Goal: Task Accomplishment & Management: Manage account settings

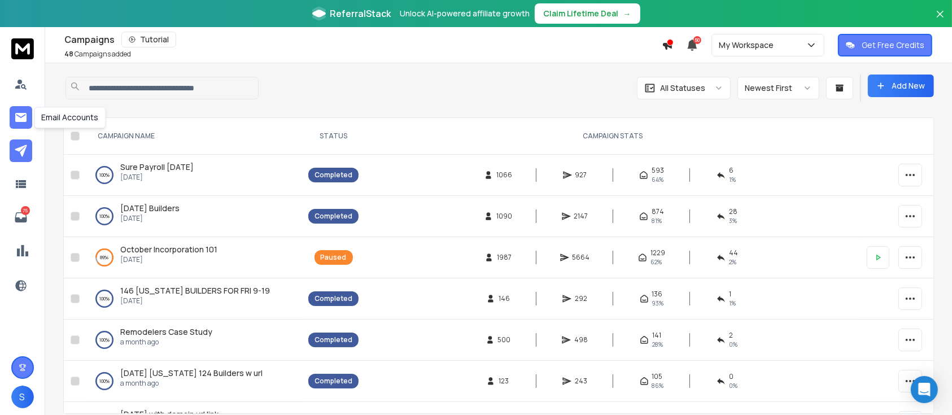
click at [13, 121] on link at bounding box center [21, 117] width 23 height 23
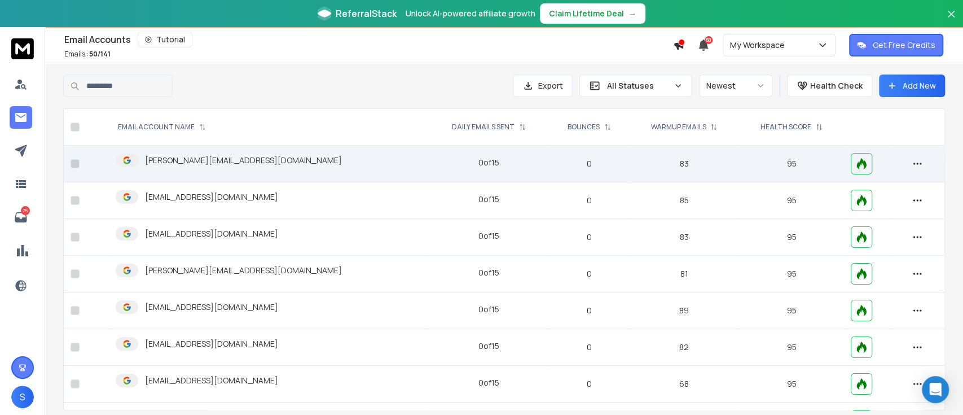
click at [913, 162] on icon at bounding box center [918, 164] width 10 height 10
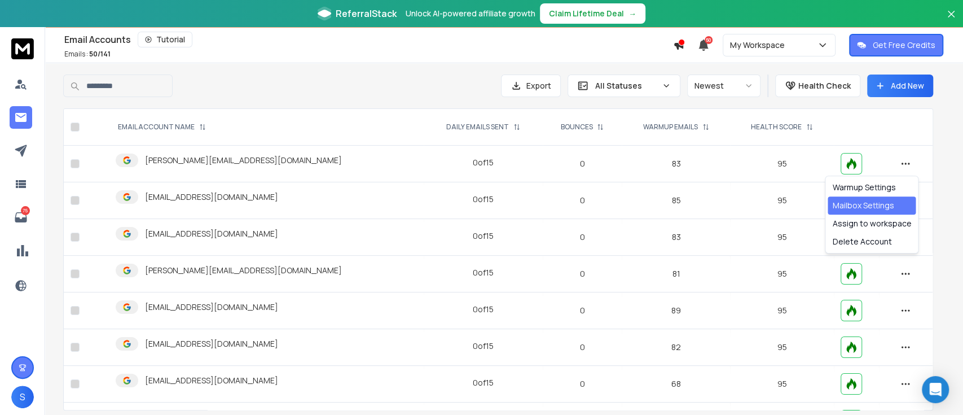
click at [864, 204] on div "Mailbox Settings" at bounding box center [872, 205] width 88 height 18
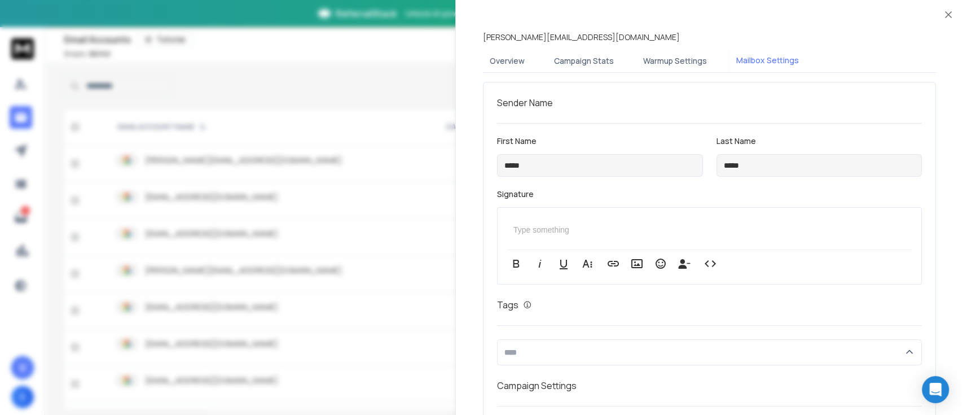
click at [680, 56] on button "Warmup Settings" at bounding box center [675, 61] width 77 height 25
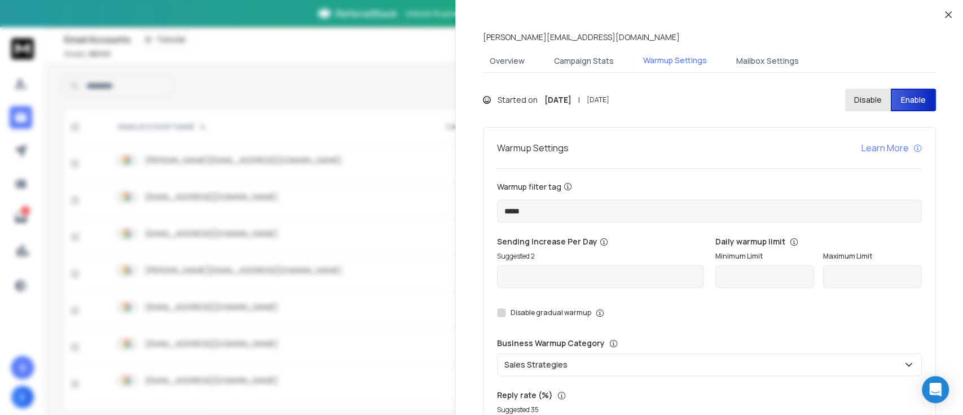
click at [944, 10] on icon "button" at bounding box center [948, 14] width 11 height 11
